Goal: Task Accomplishment & Management: Manage account settings

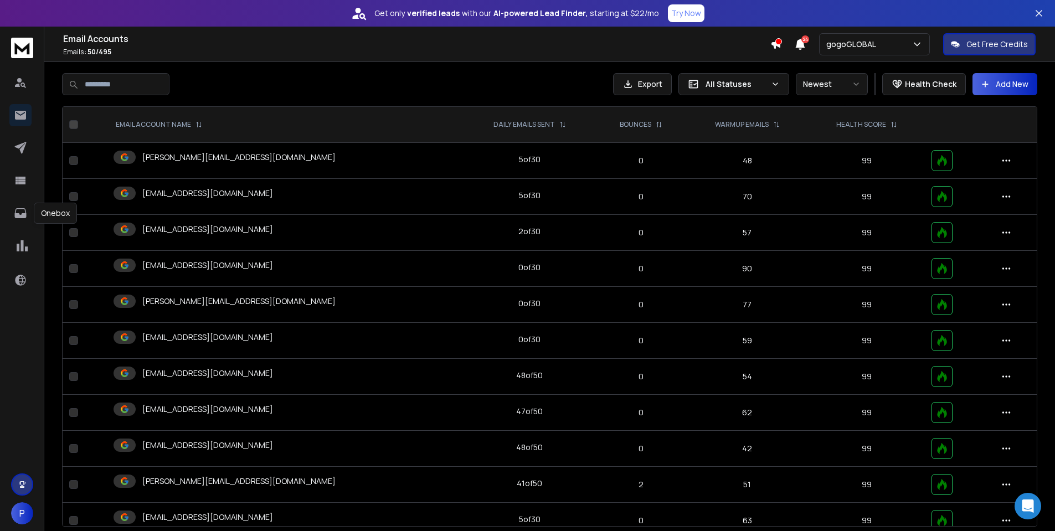
drag, startPoint x: 18, startPoint y: 217, endPoint x: 17, endPoint y: 228, distance: 10.6
click at [18, 217] on icon at bounding box center [20, 213] width 12 height 10
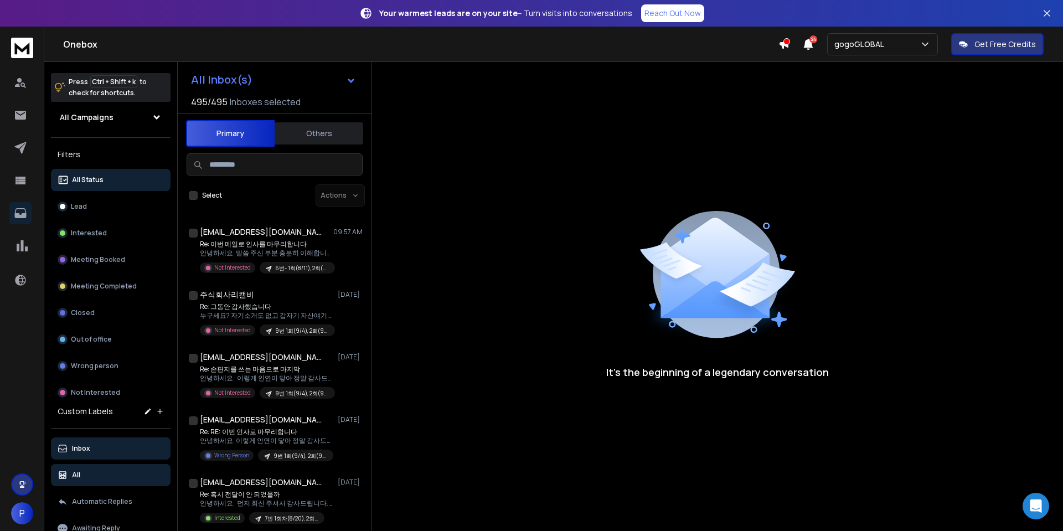
click at [78, 478] on p "All" at bounding box center [76, 475] width 8 height 9
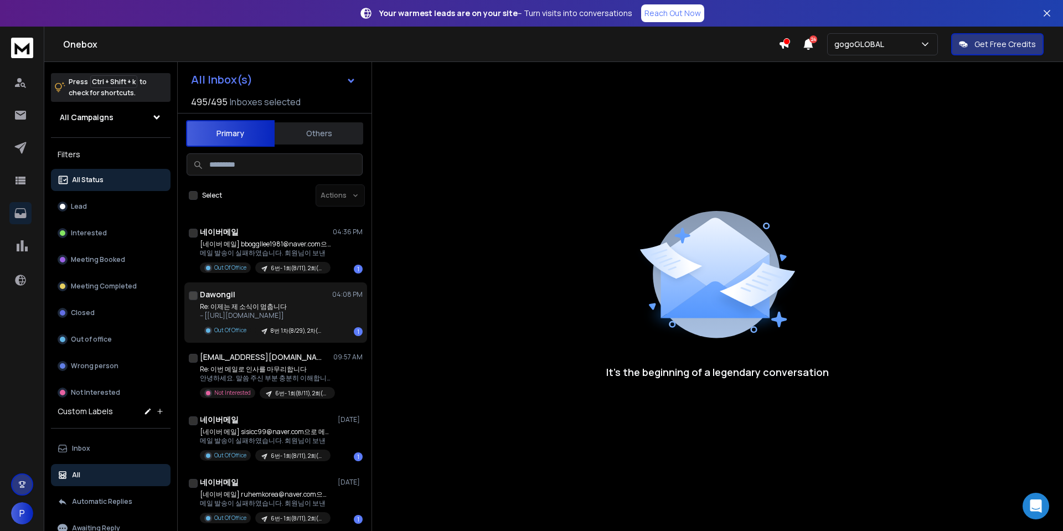
click at [323, 311] on p "-- [[URL][DOMAIN_NAME]]" at bounding box center [265, 315] width 131 height 9
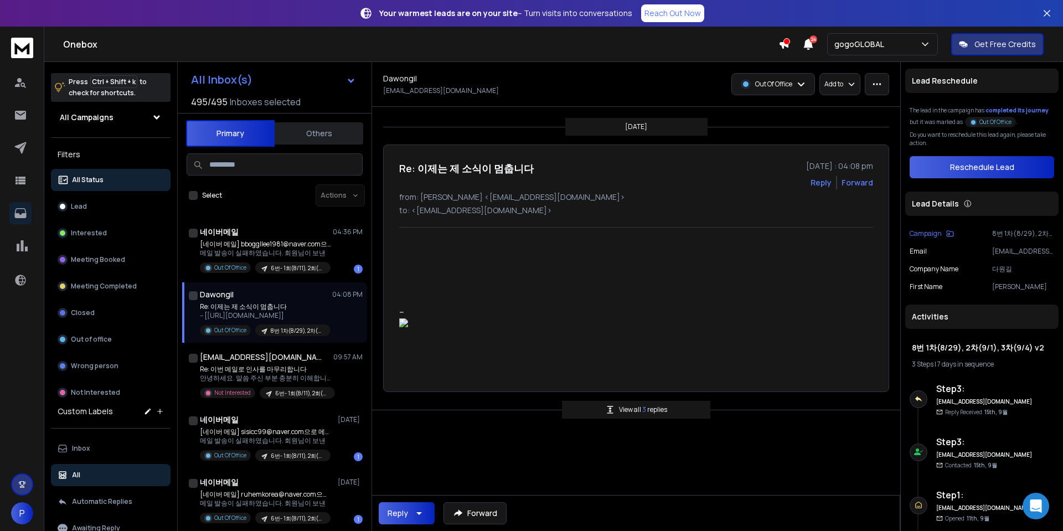
click at [402, 323] on img at bounding box center [560, 322] width 323 height 9
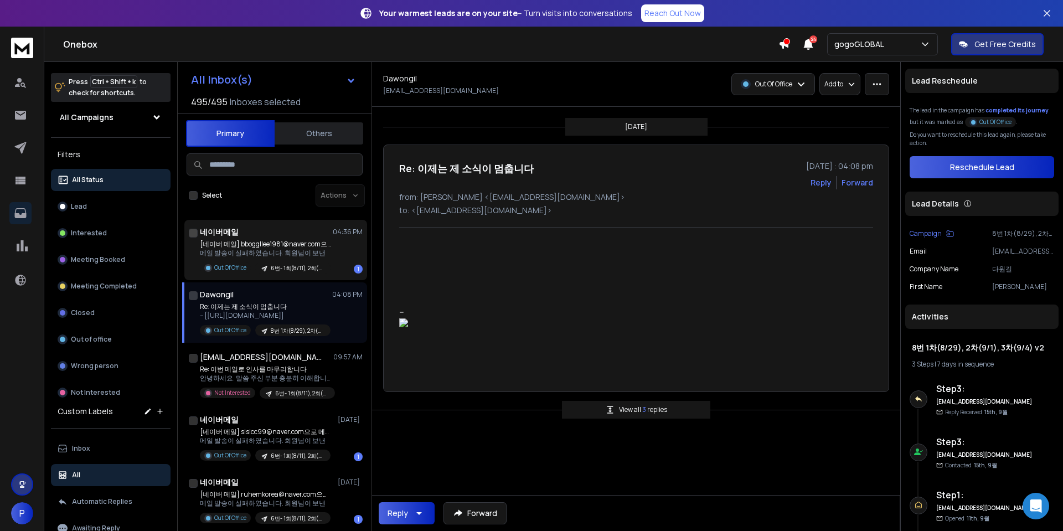
click at [276, 229] on div "네이버메일 04:36 PM" at bounding box center [281, 232] width 163 height 11
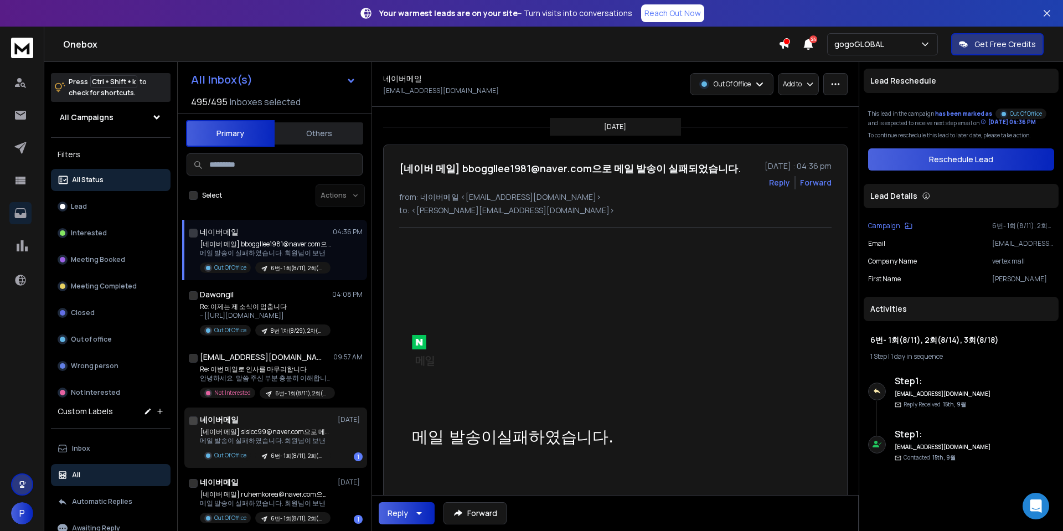
click at [307, 450] on div "6번- 1회(8/11), 2회(8/14), 3회(8/18)" at bounding box center [292, 456] width 75 height 12
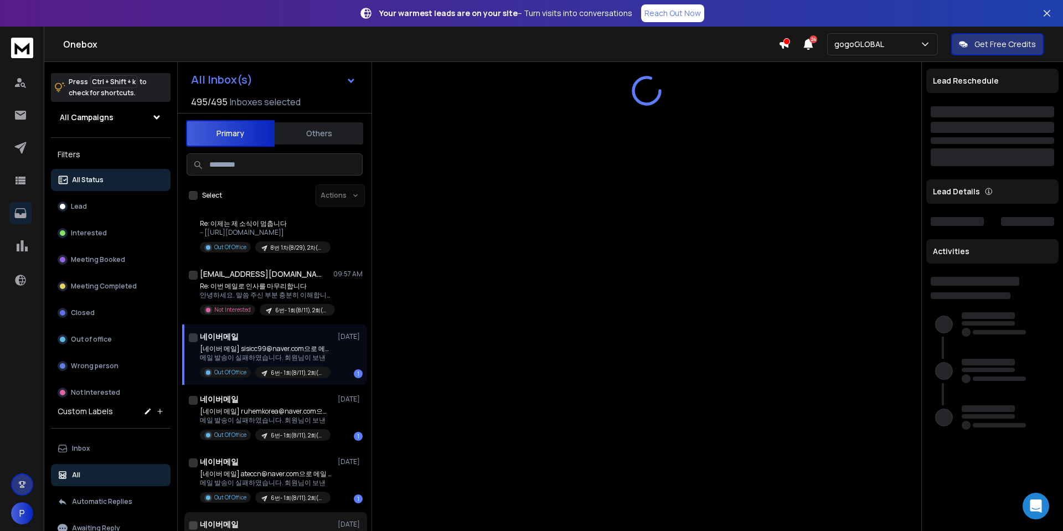
scroll to position [166, 0]
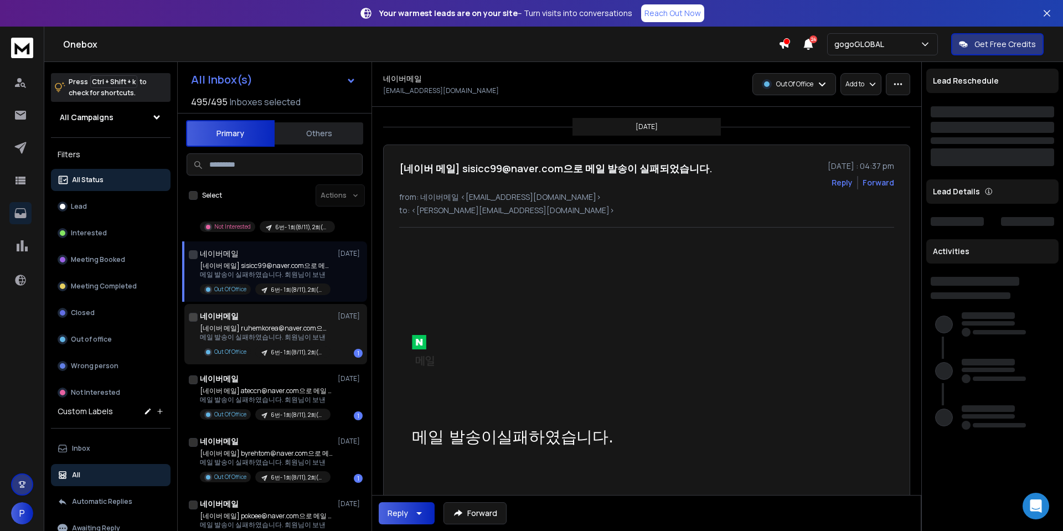
click at [310, 362] on div "네이버메일 [DATE] [네이버 메일] ruhemkorea@naver.com으로 메일 발송이 메일 발송이 실패하였습니다. [DEMOGRAPHI…" at bounding box center [275, 334] width 183 height 60
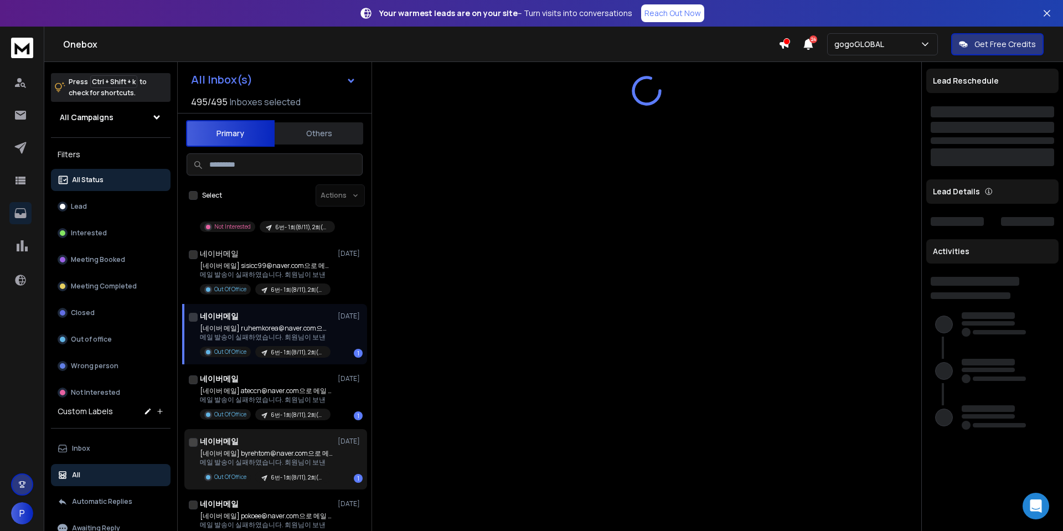
click at [326, 432] on div "네이버메일 [DATE] [네이버 메일] byrehtom@naver.com으로 메일 발송이 메일 발송이 실패하였습니다. [DEMOGRAPHIC_…" at bounding box center [275, 459] width 183 height 60
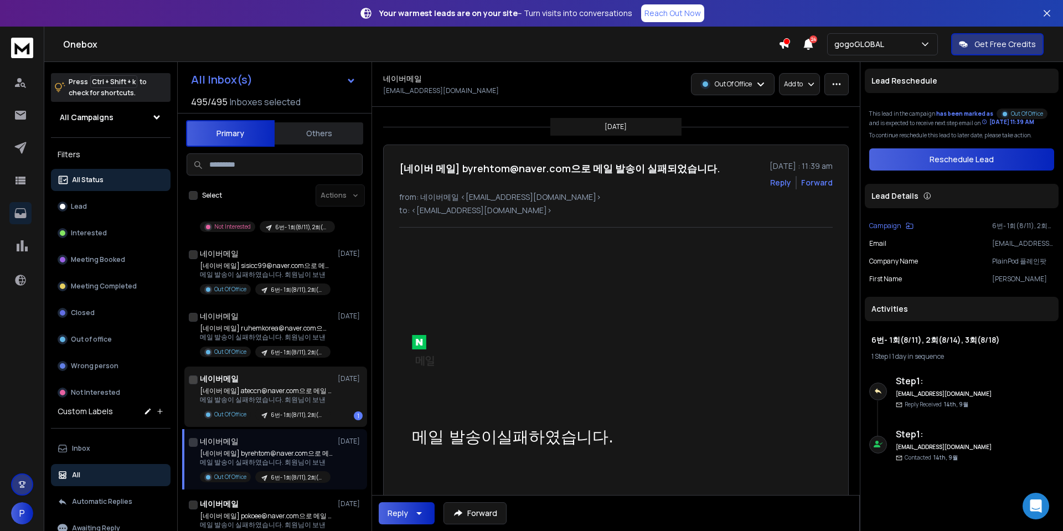
click at [283, 383] on div "네이버메일 [DATE]" at bounding box center [281, 378] width 163 height 11
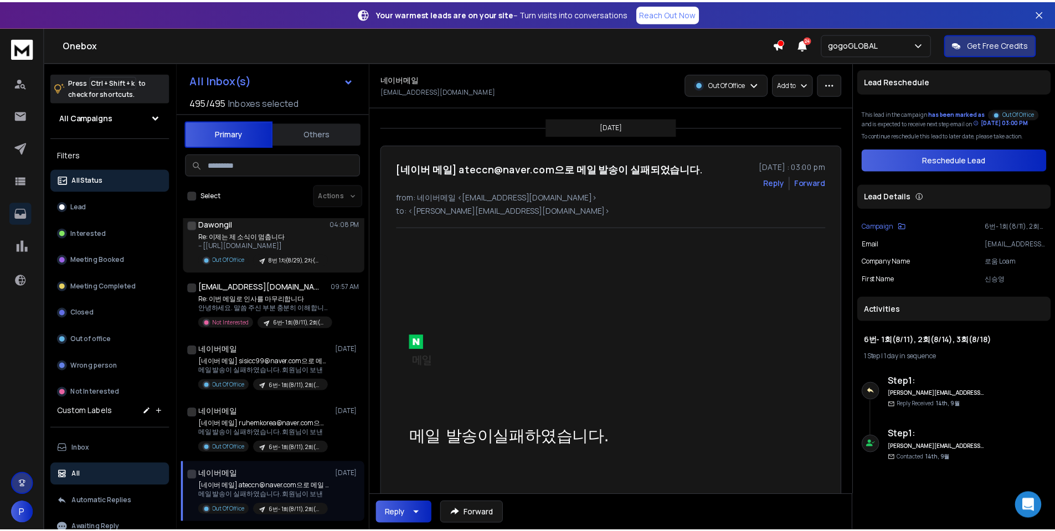
scroll to position [0, 0]
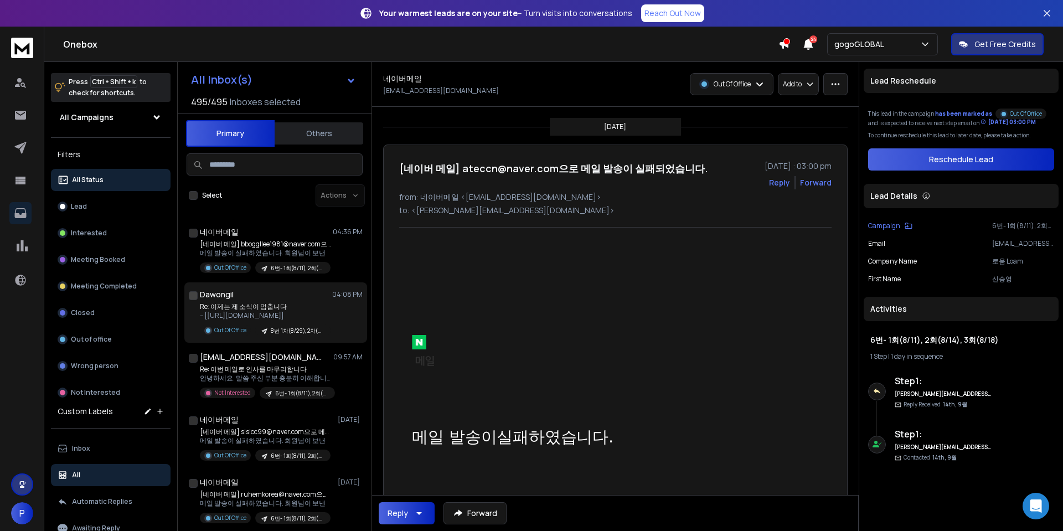
drag, startPoint x: 306, startPoint y: 304, endPoint x: 363, endPoint y: 304, distance: 57.0
click at [306, 304] on p "Re: 이제는 제 소식이 멈춥니다" at bounding box center [265, 306] width 131 height 9
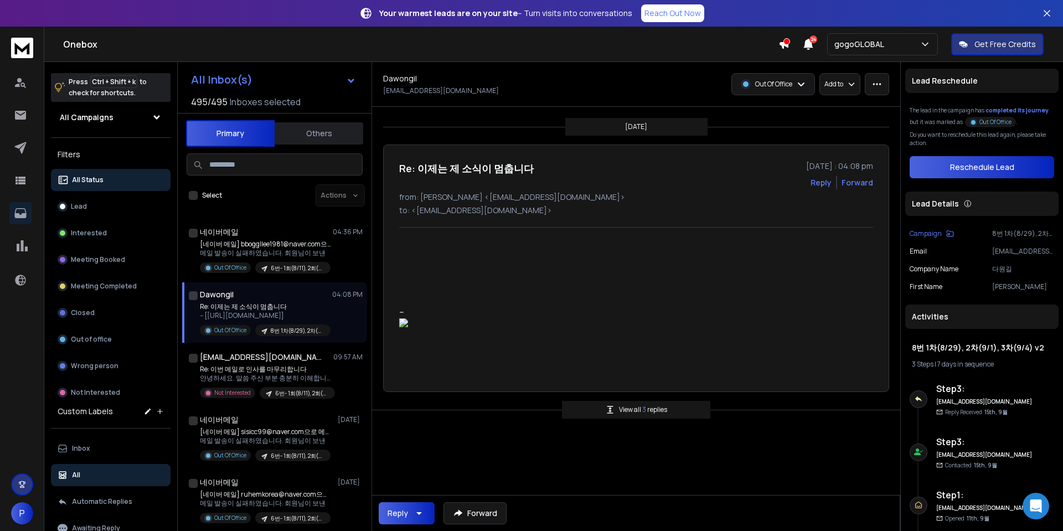
click at [445, 450] on div "[DATE] Re: 이제는 제 소식이 멈춥니다 [DATE] : 04:08 pm Reply Forward from: [PERSON_NAME] <…" at bounding box center [636, 330] width 528 height 425
click at [25, 148] on icon at bounding box center [20, 147] width 13 height 13
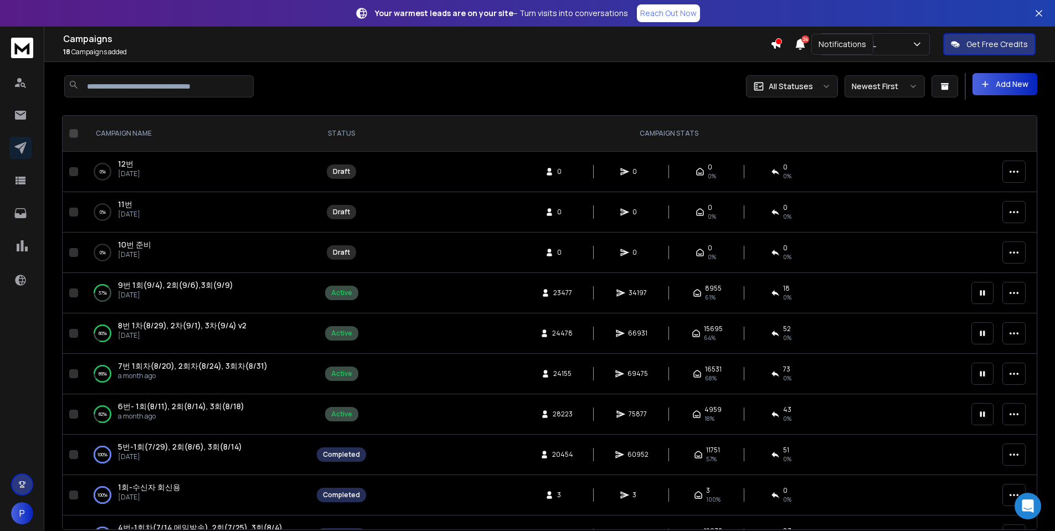
click at [800, 41] on icon at bounding box center [800, 44] width 11 height 11
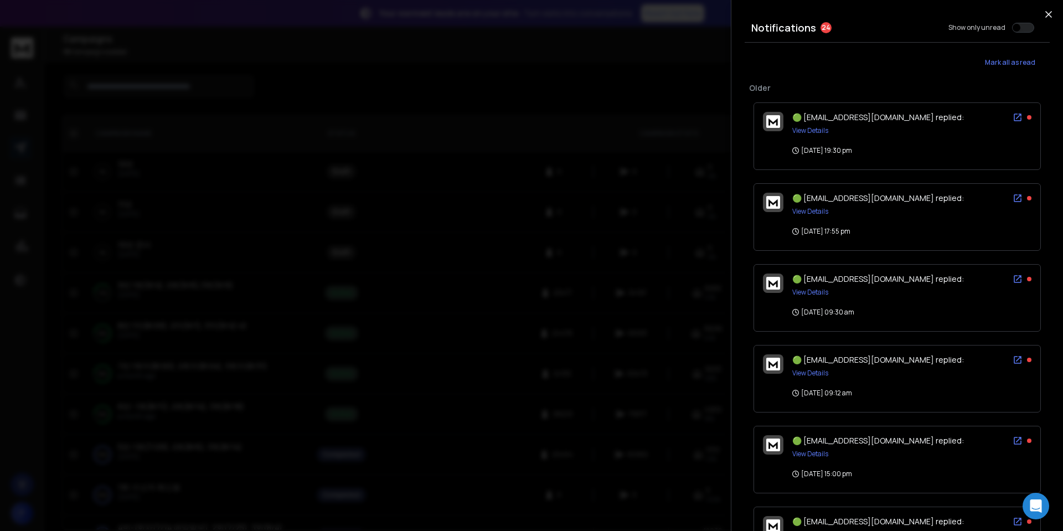
click at [1047, 13] on icon "button" at bounding box center [1049, 15] width 6 height 6
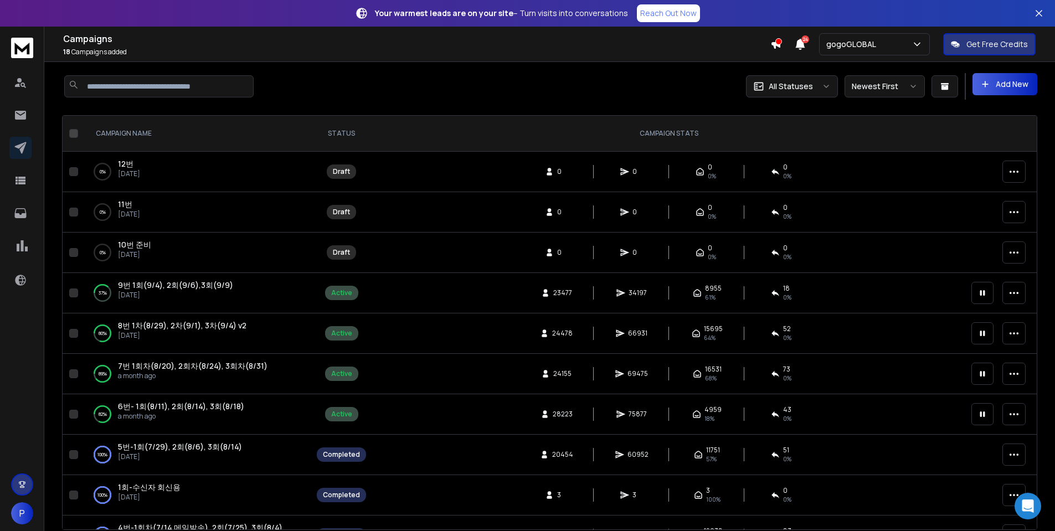
scroll to position [55, 0]
click at [188, 250] on div "0 % 10번 준비 6 days ago" at bounding box center [196, 252] width 205 height 27
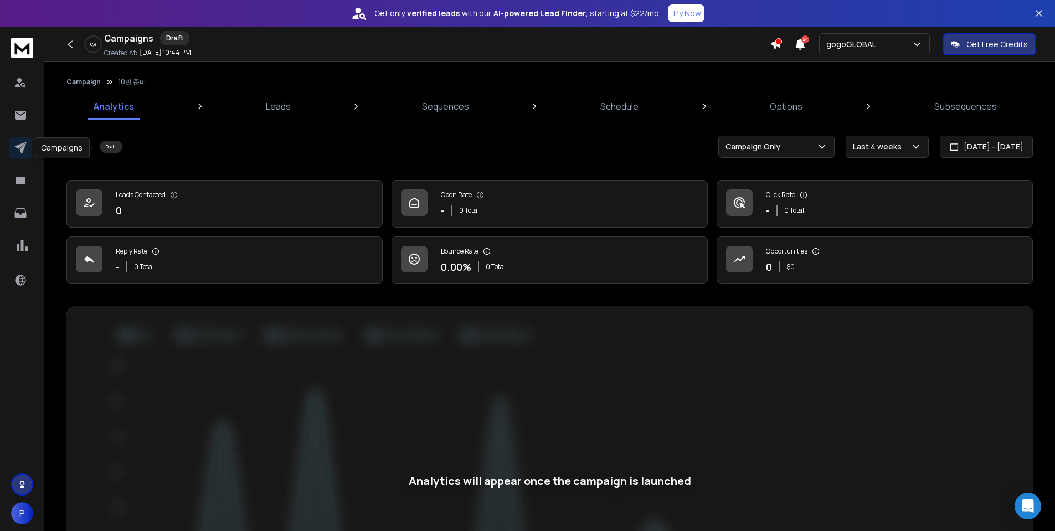
click at [15, 149] on icon at bounding box center [20, 147] width 13 height 13
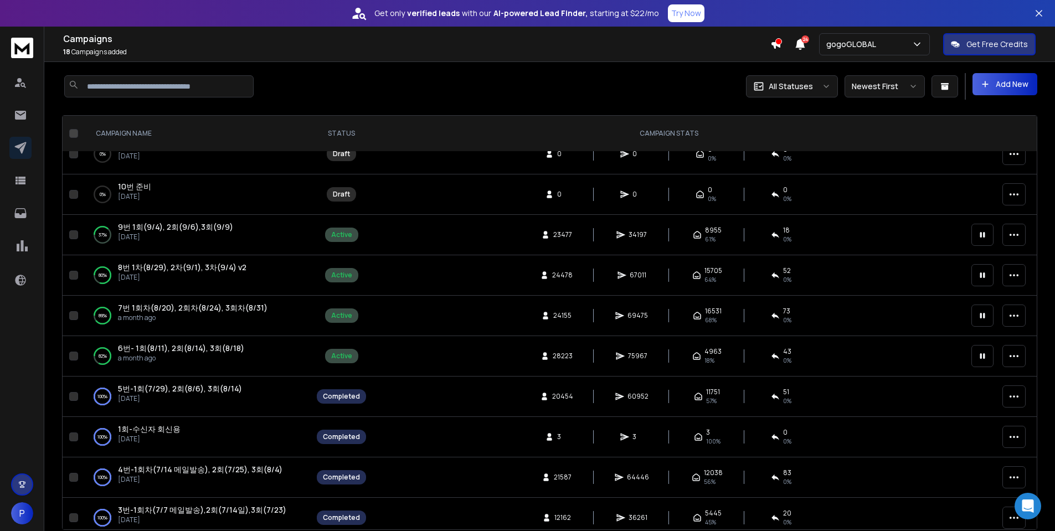
scroll to position [55, 0]
